Goal: Task Accomplishment & Management: Manage account settings

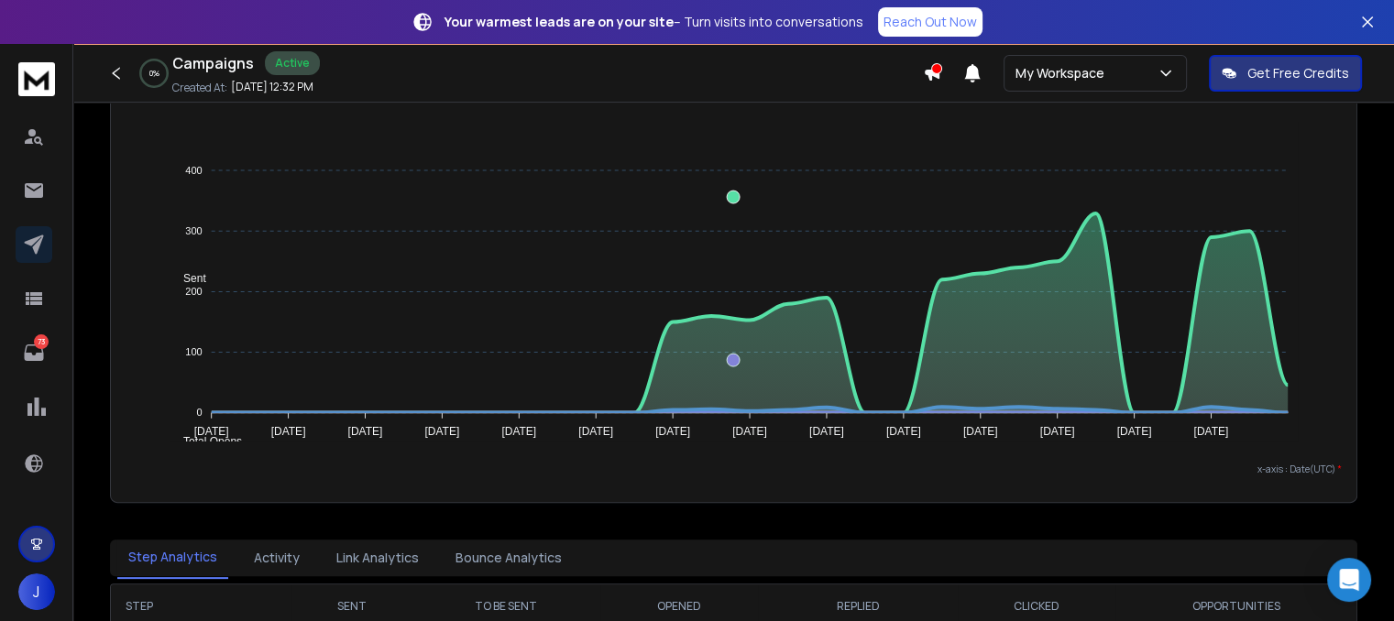
scroll to position [88, 0]
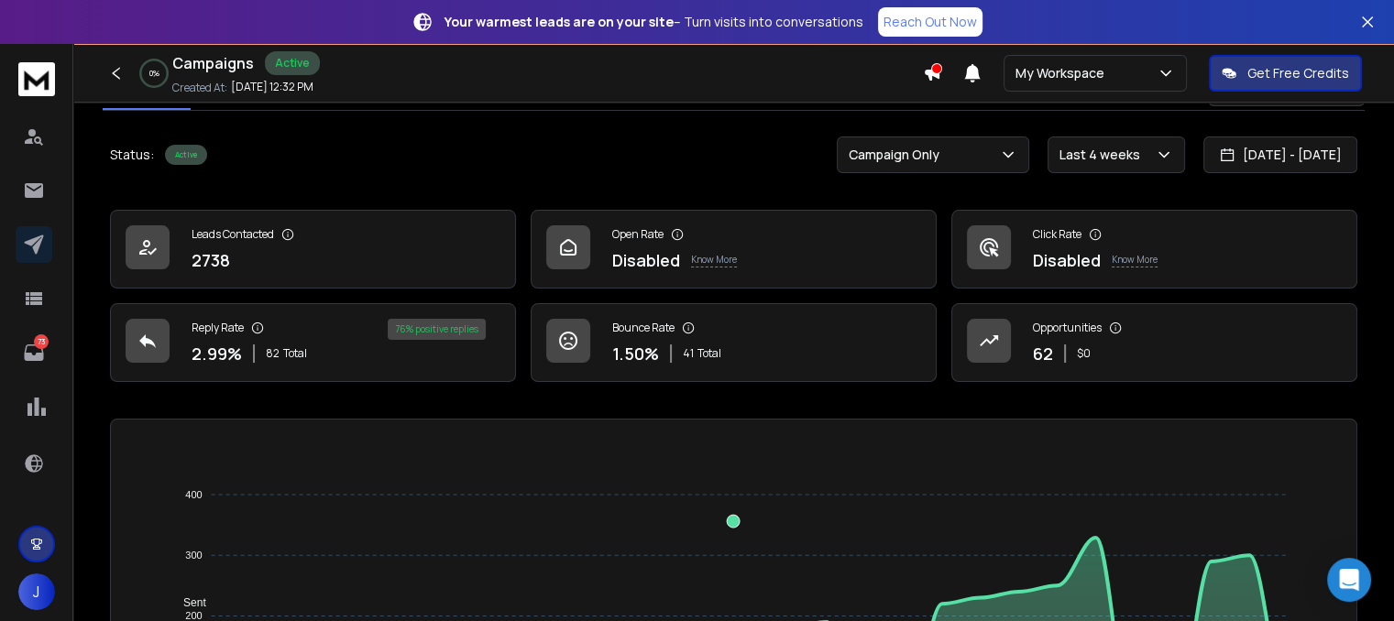
click at [389, 172] on div "Status: Active Pause Campaign Campaign Only Last 4 weeks [DATE] - [DATE]" at bounding box center [733, 155] width 1247 height 37
click at [40, 349] on p "73" at bounding box center [41, 341] width 15 height 15
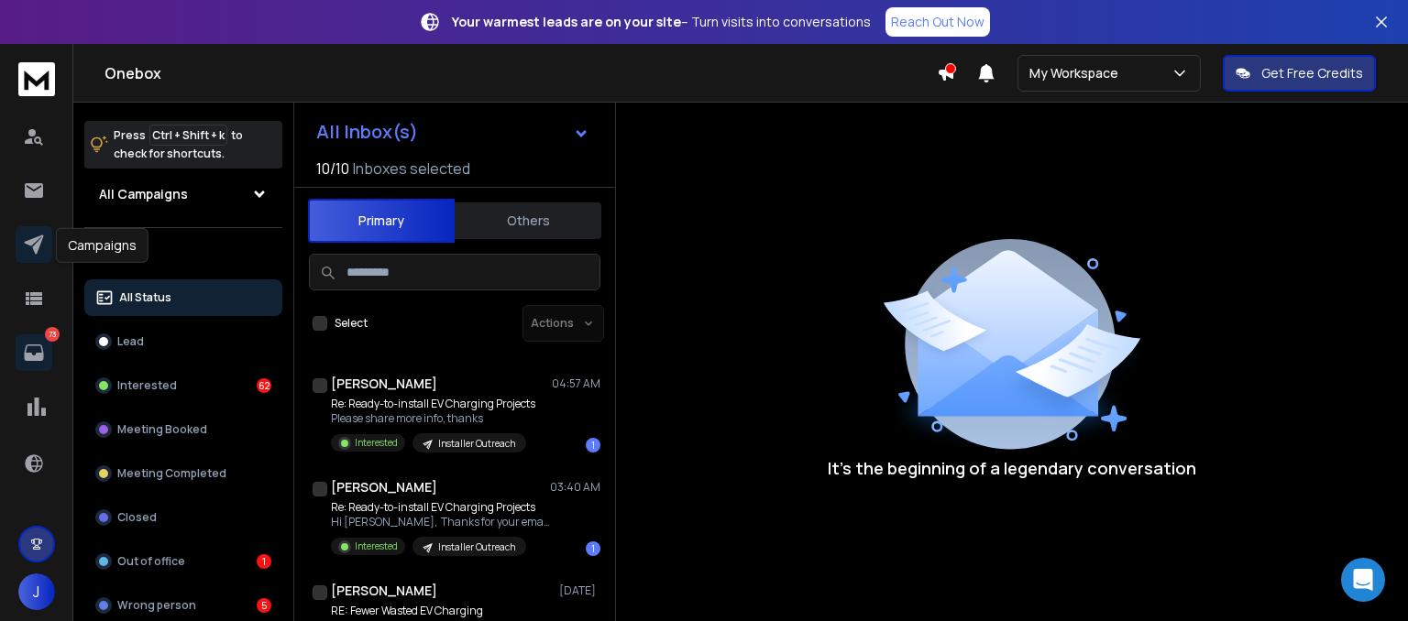
click at [16, 236] on link at bounding box center [34, 244] width 37 height 37
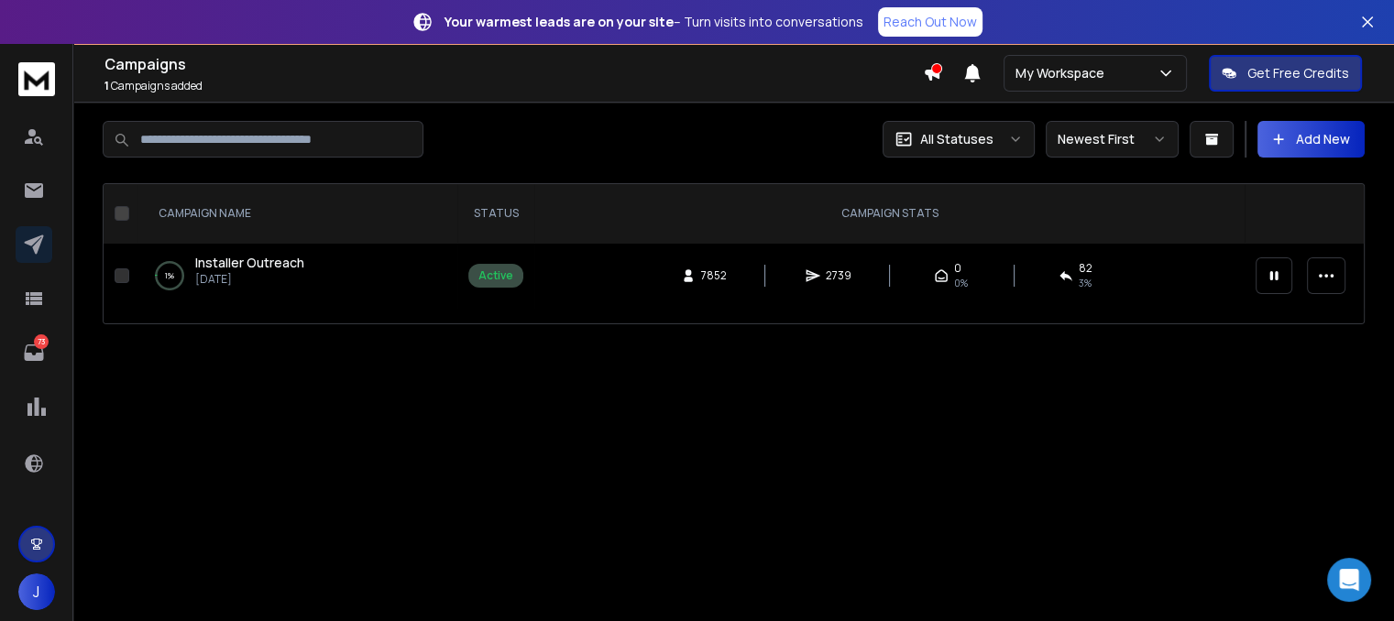
click at [212, 276] on p "[DATE]" at bounding box center [249, 279] width 109 height 15
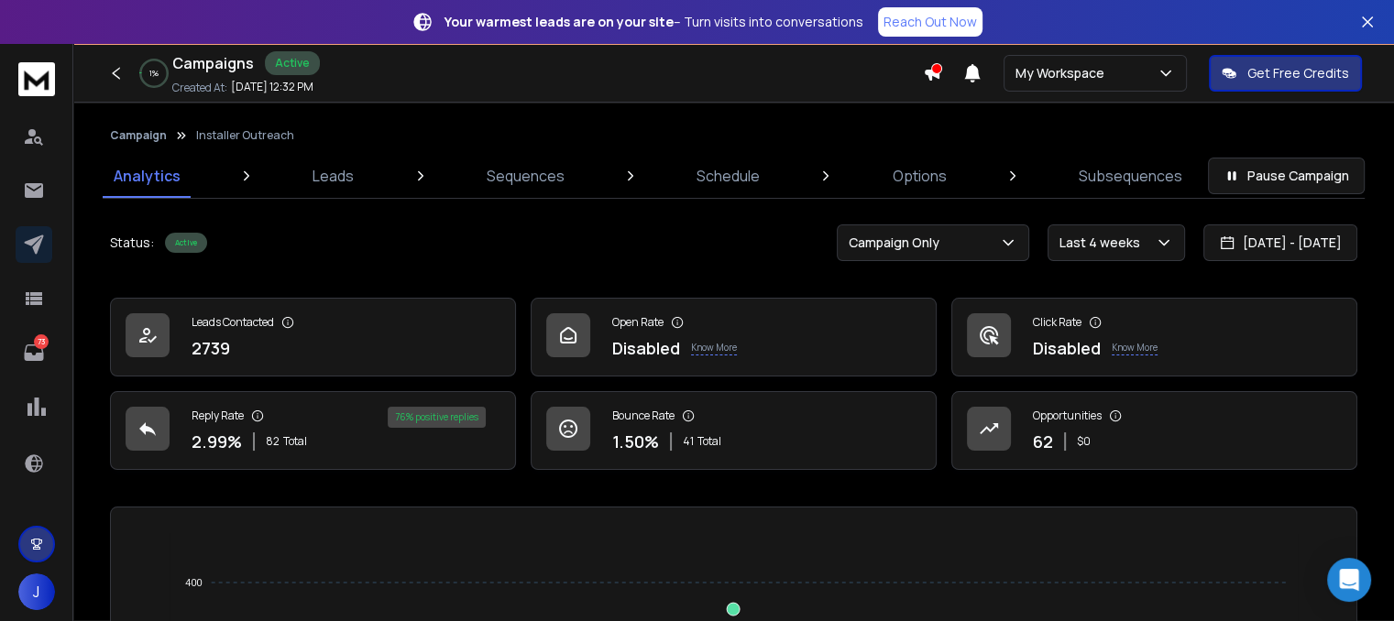
scroll to position [81, 0]
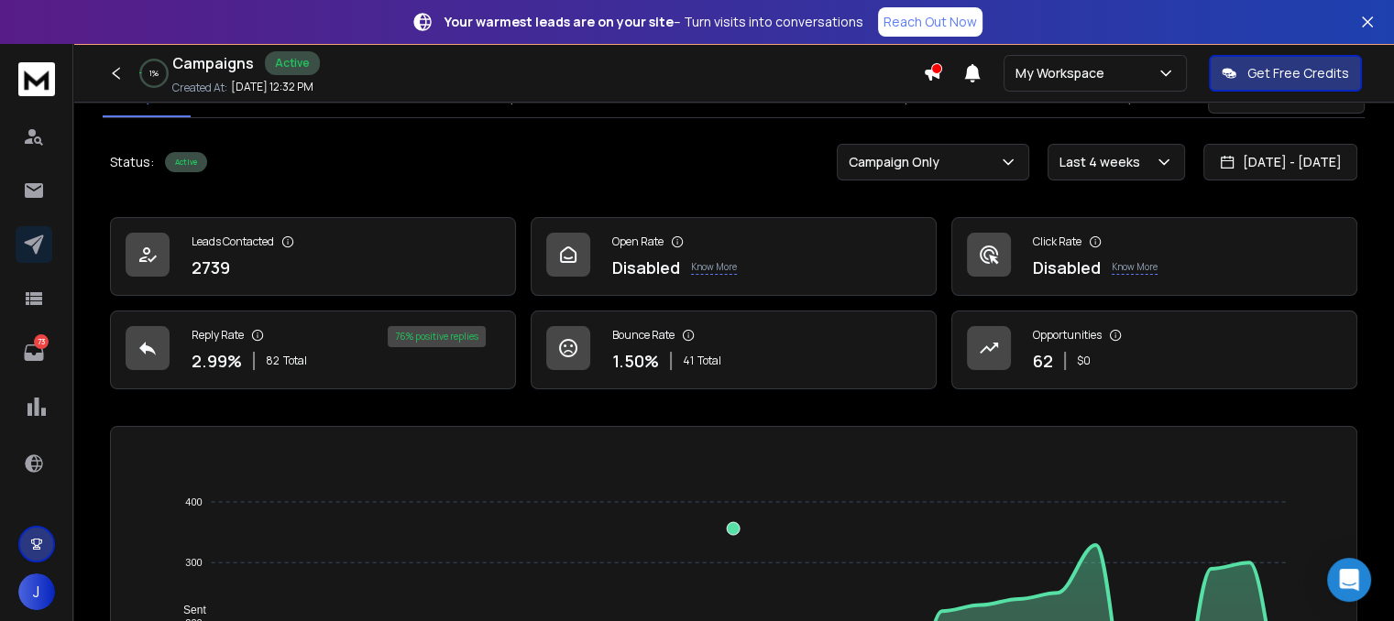
click at [644, 163] on div "Status: Active Pause Campaign Campaign Only Last 4 weeks [DATE] - [DATE]" at bounding box center [733, 162] width 1247 height 37
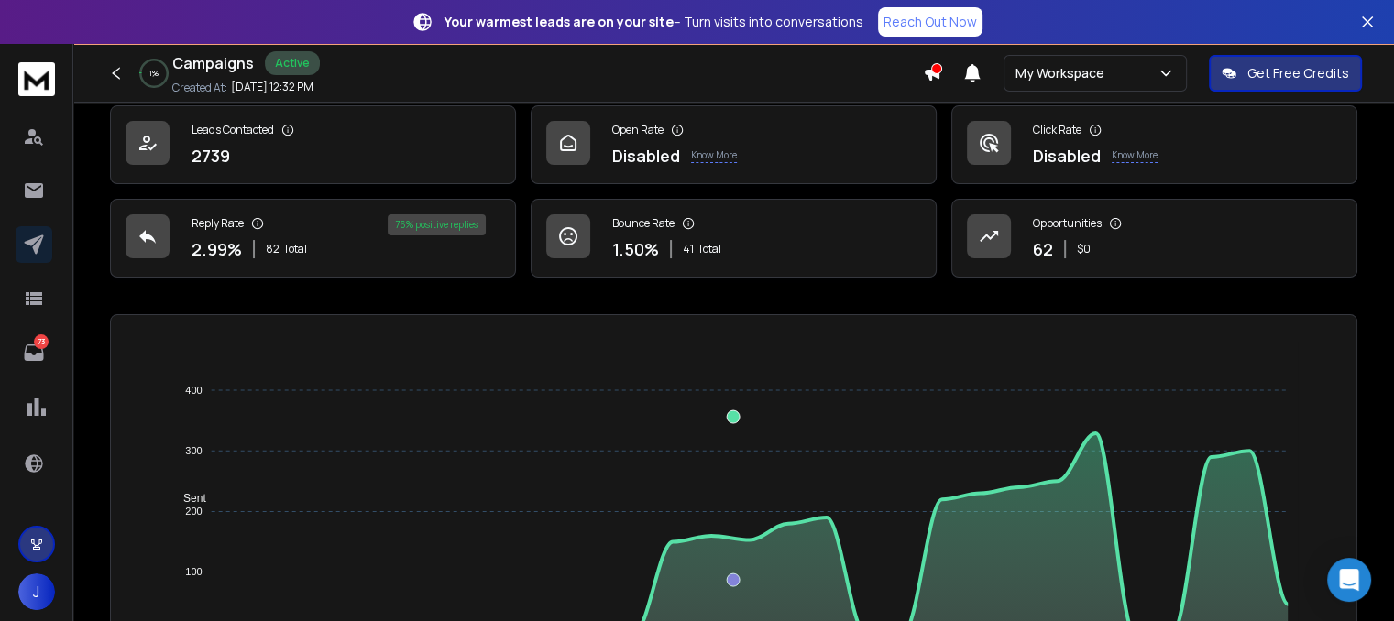
scroll to position [191, 0]
click at [16, 343] on link "73" at bounding box center [34, 352] width 37 height 37
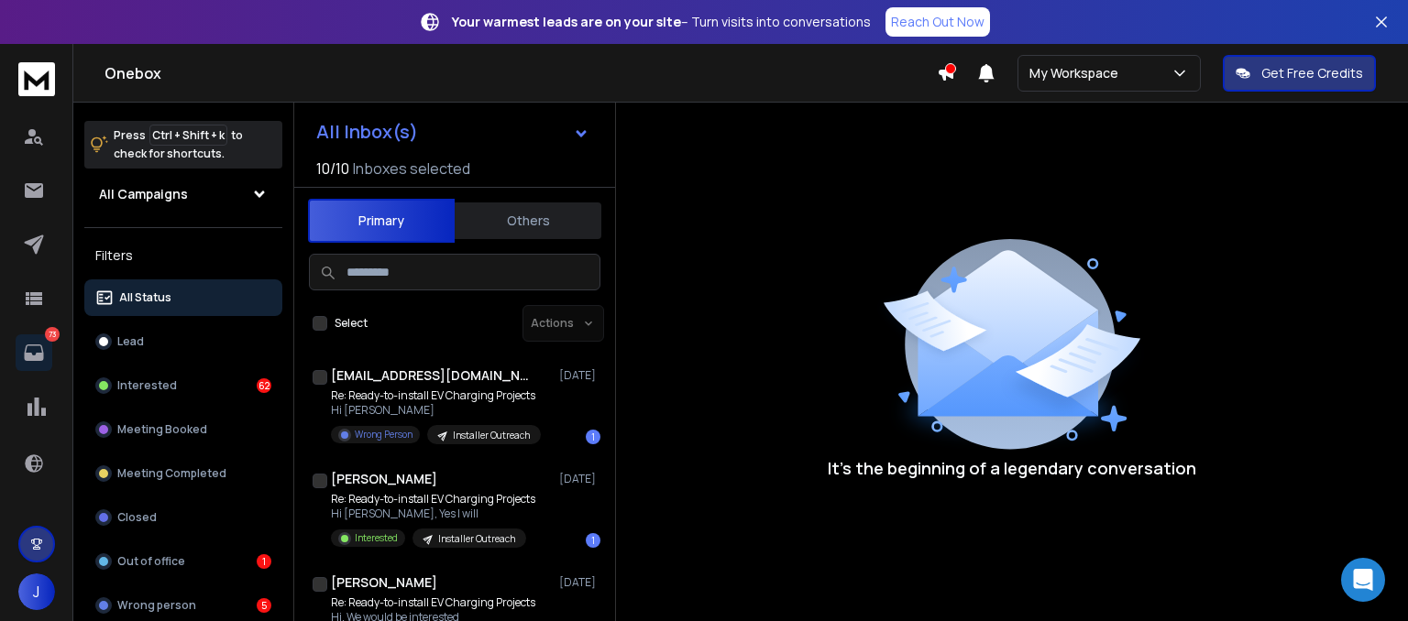
scroll to position [733, 0]
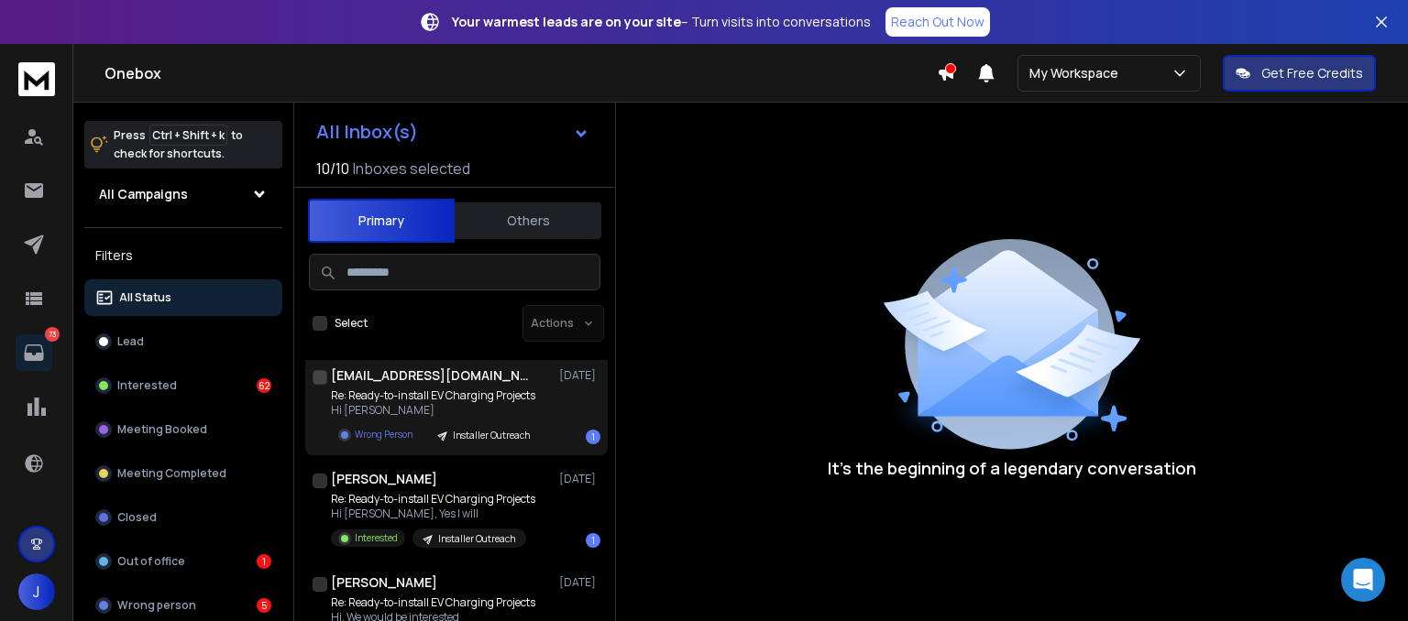
click at [436, 385] on div "[EMAIL_ADDRESS][DOMAIN_NAME] [DATE] Re: Ready-to-install EV Charging Projects H…" at bounding box center [465, 406] width 269 height 78
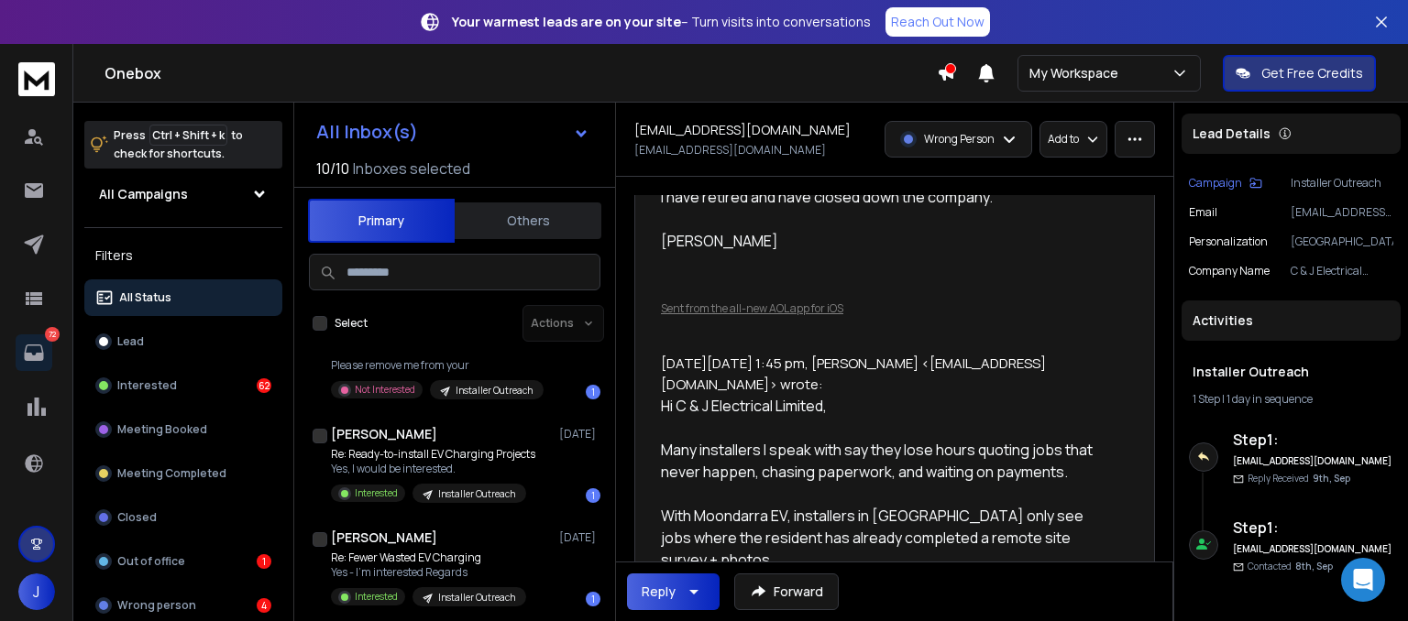
scroll to position [3504, 0]
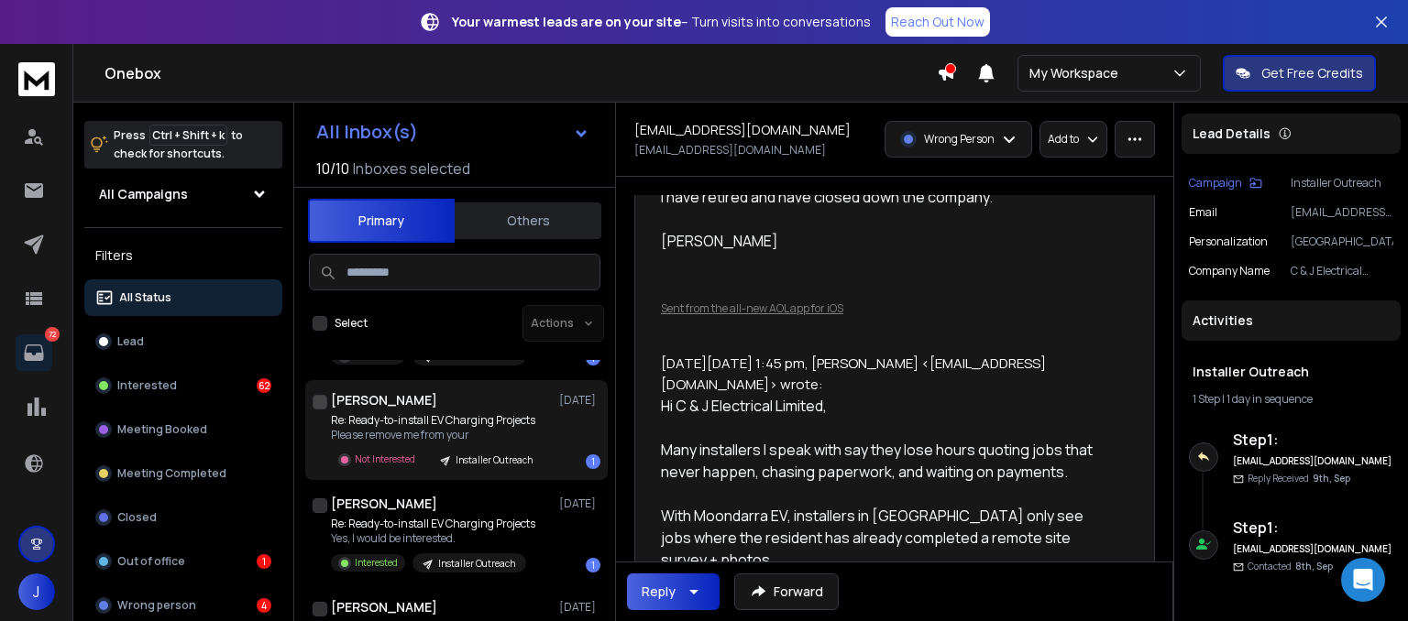
click at [451, 398] on div "[PERSON_NAME] [DATE]" at bounding box center [465, 400] width 269 height 18
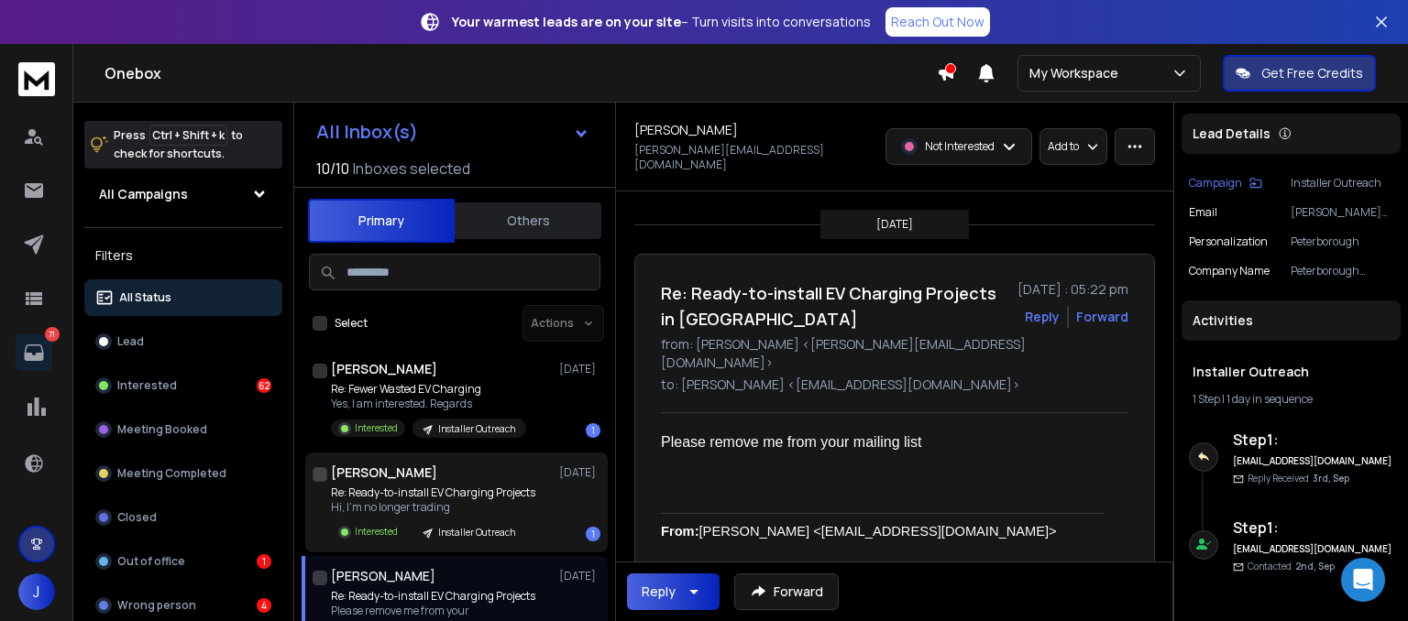
scroll to position [3352, 0]
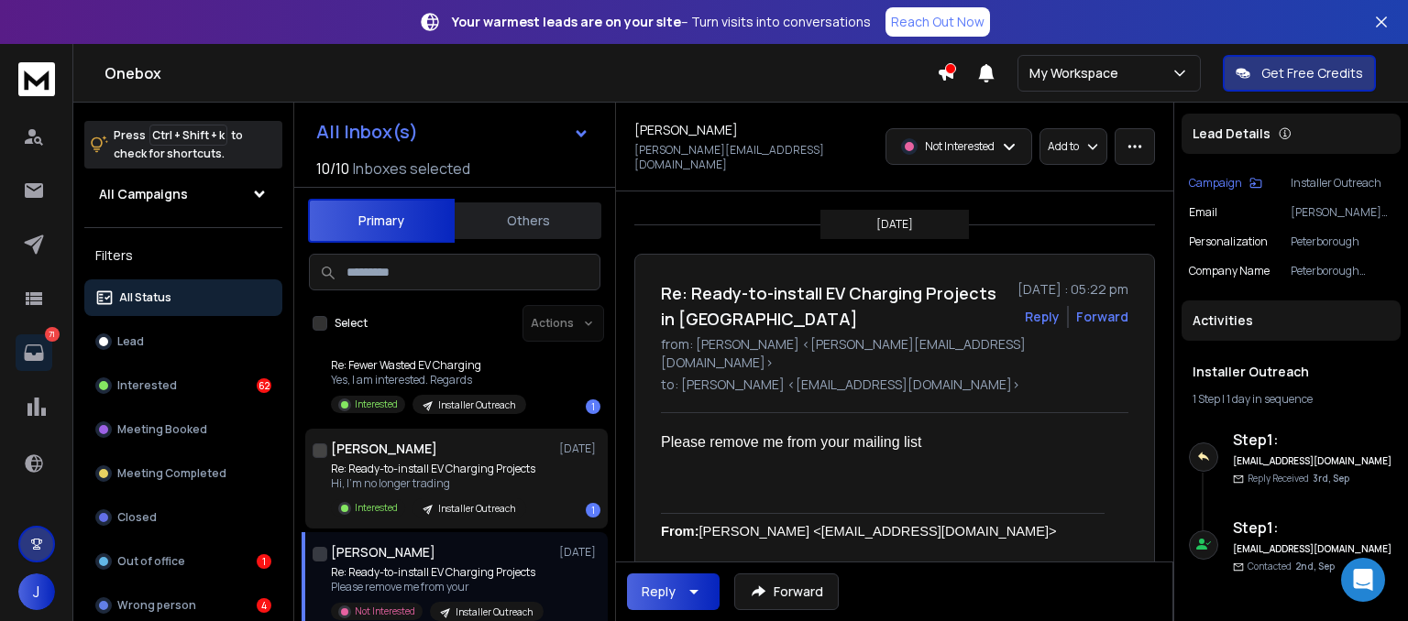
click at [401, 455] on h1 "[PERSON_NAME]" at bounding box center [384, 449] width 106 height 18
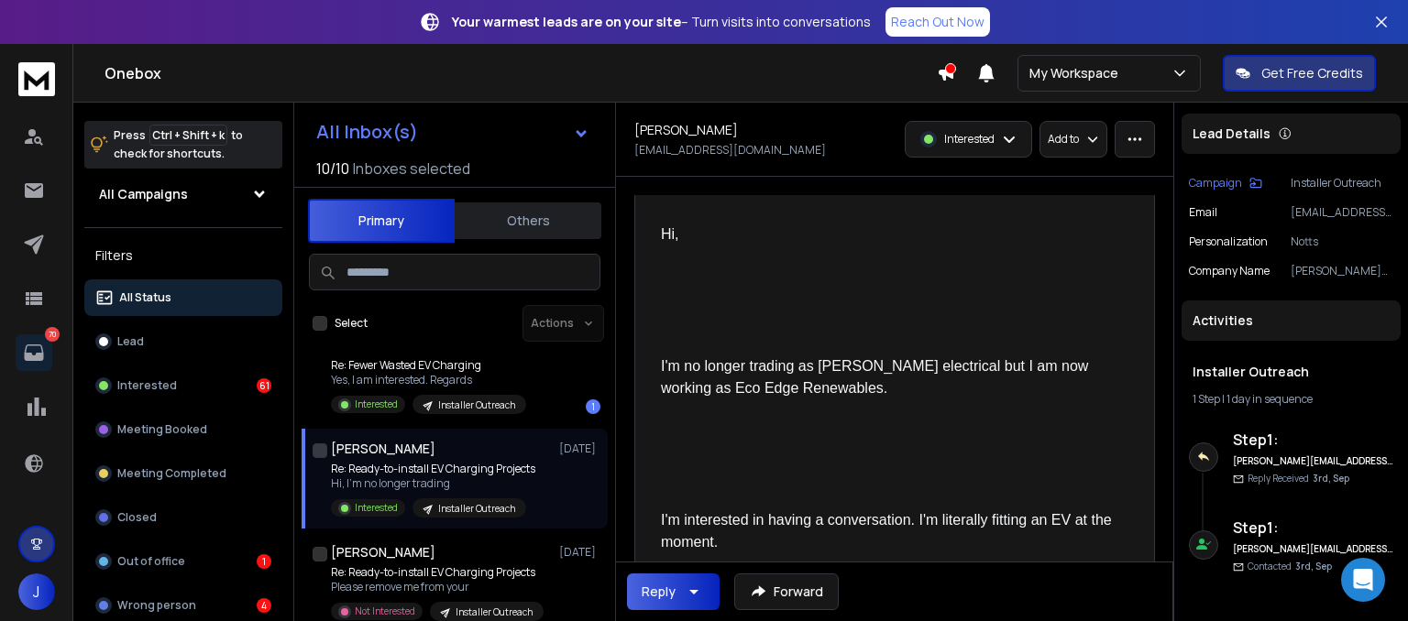
scroll to position [566, 0]
click at [835, 373] on div "I'm no longer trading as [PERSON_NAME] electrical but I am now working as Eco E…" at bounding box center [887, 378] width 453 height 44
drag, startPoint x: 835, startPoint y: 373, endPoint x: 901, endPoint y: 433, distance: 89.5
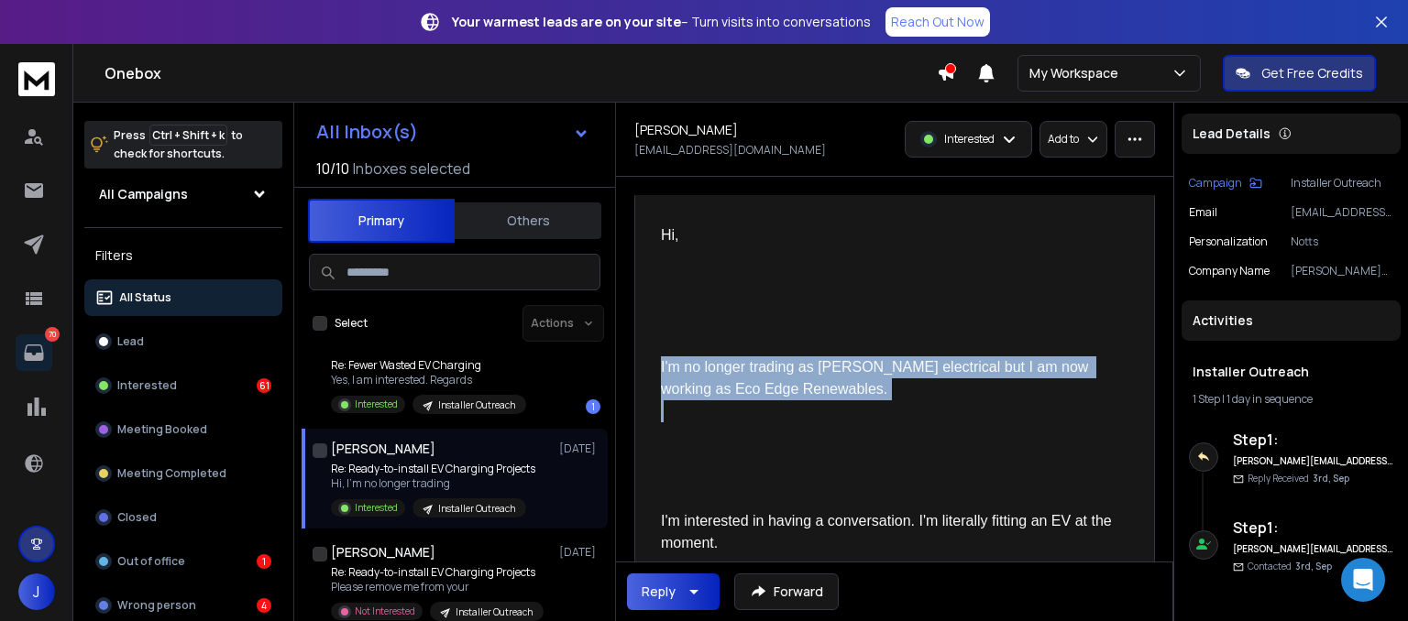
scroll to position [733, 0]
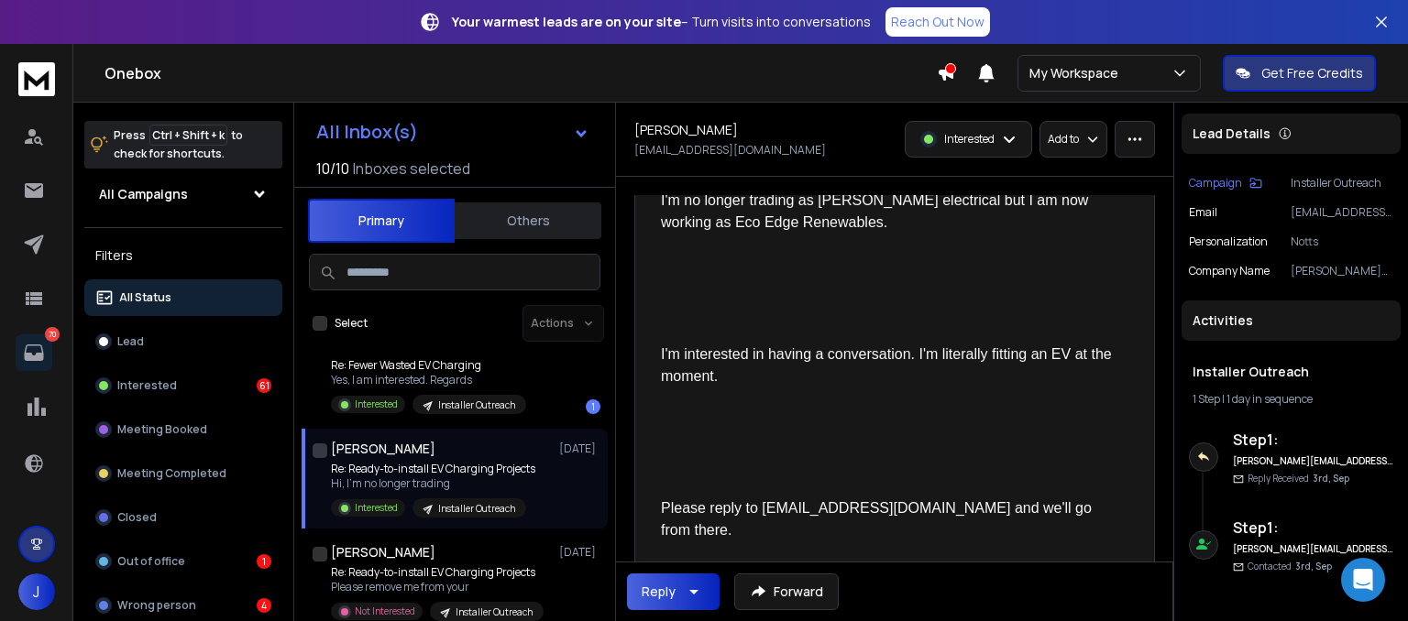
click at [938, 322] on div at bounding box center [887, 289] width 453 height 66
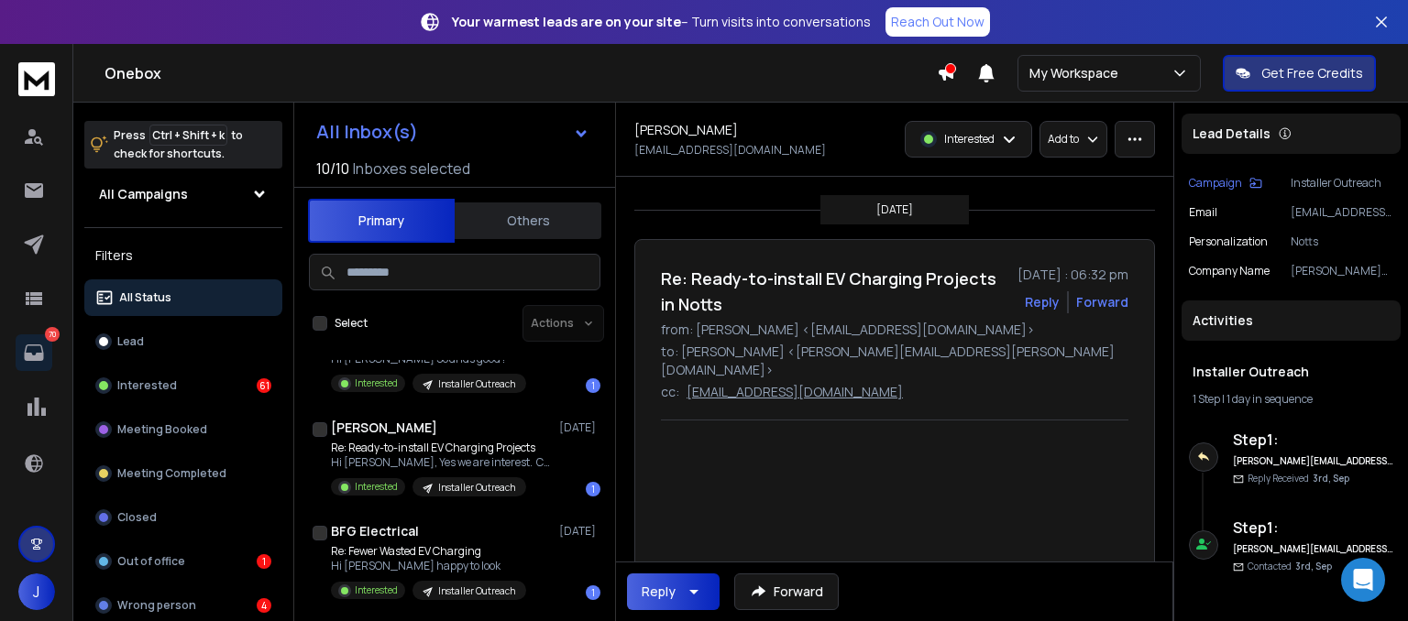
scroll to position [0, 0]
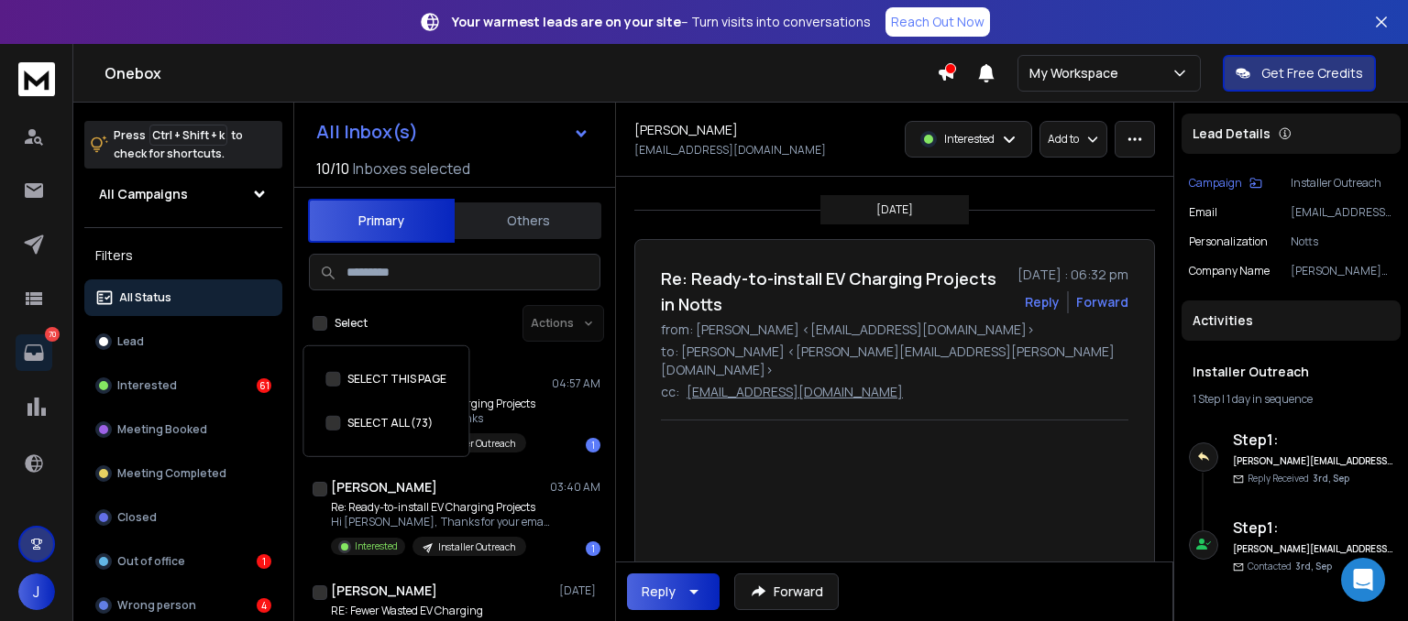
click at [328, 320] on div "Select" at bounding box center [339, 323] width 55 height 15
click at [325, 321] on button "SELECT THIS PAGE" at bounding box center [319, 323] width 15 height 15
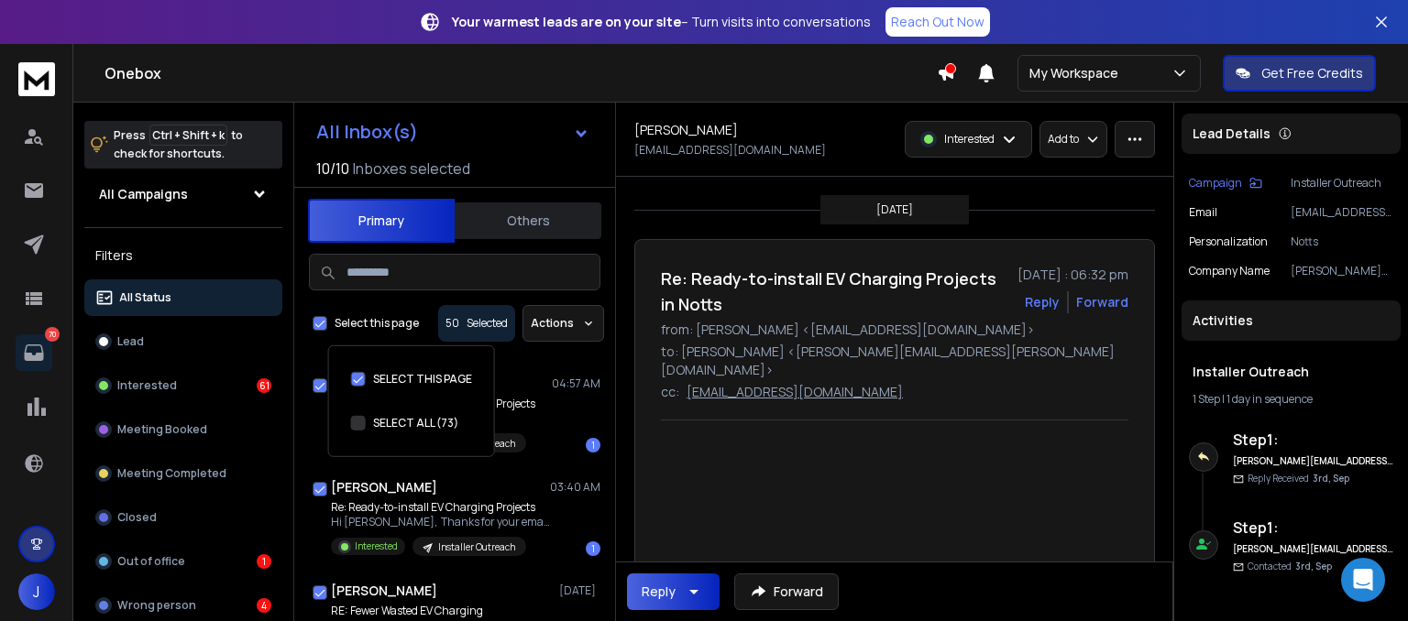
click at [373, 417] on label "SELECT ALL (73)" at bounding box center [415, 423] width 85 height 15
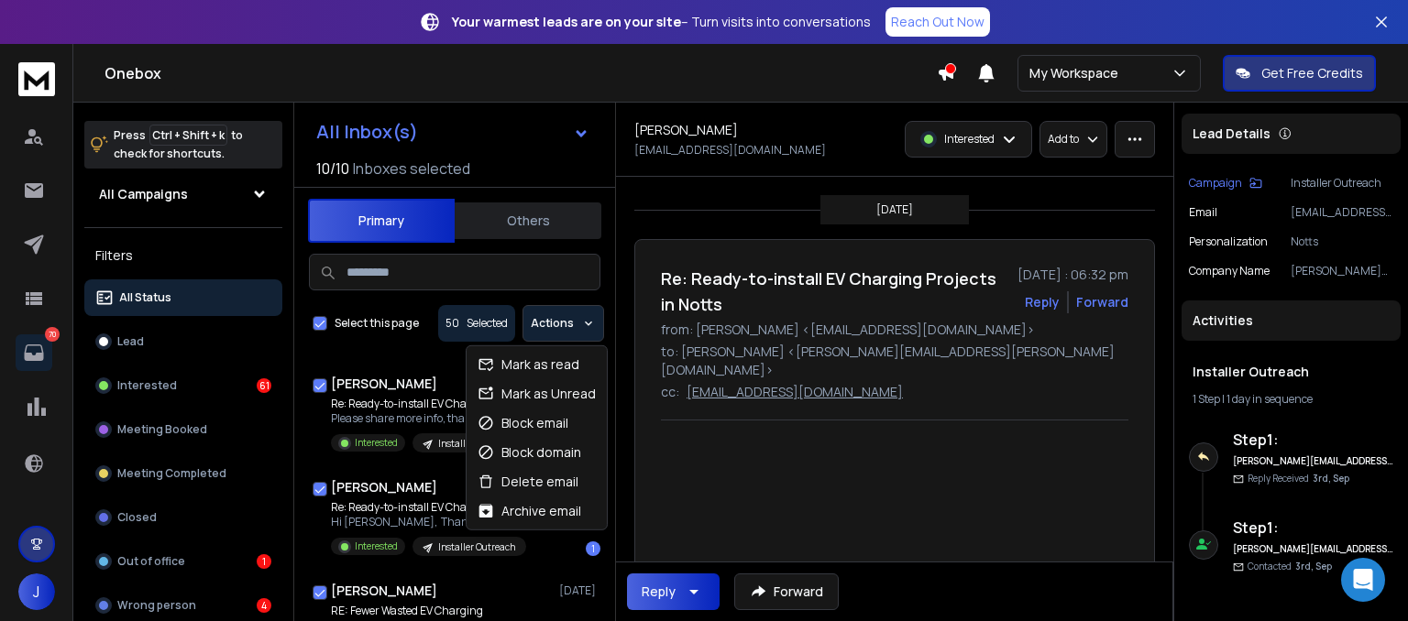
click at [570, 334] on button "Actions" at bounding box center [563, 323] width 82 height 37
click at [535, 395] on div "Mark as Unread" at bounding box center [536, 394] width 118 height 18
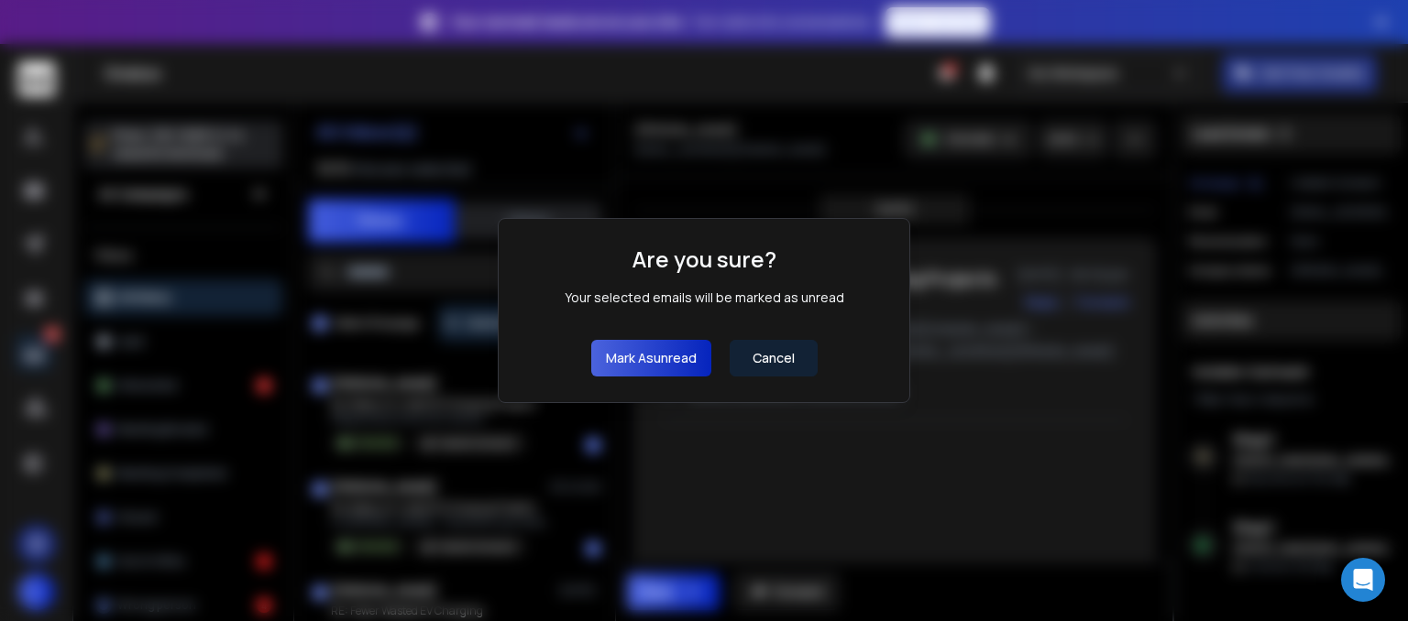
click at [667, 349] on p "Mark as unread" at bounding box center [651, 358] width 91 height 18
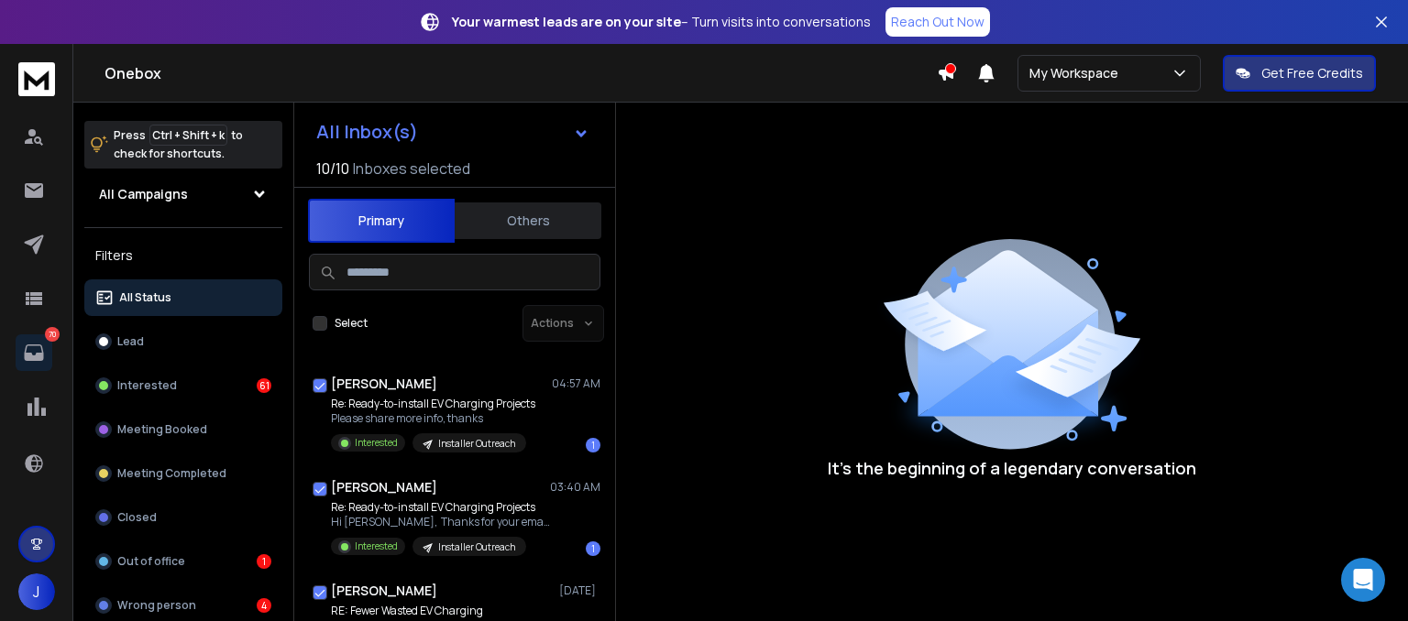
click at [695, 76] on h1 "Onebox" at bounding box center [520, 73] width 832 height 22
